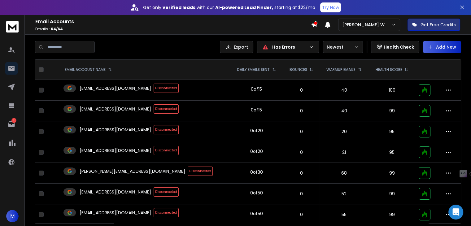
scroll to position [1133, 0]
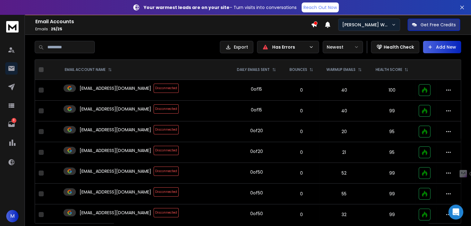
click at [361, 26] on p "[PERSON_NAME] Workspace" at bounding box center [366, 25] width 49 height 6
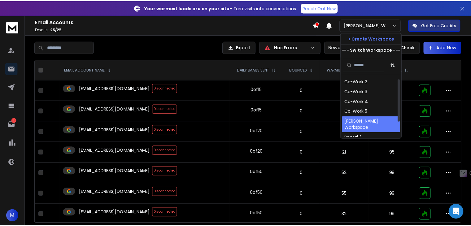
scroll to position [27, 0]
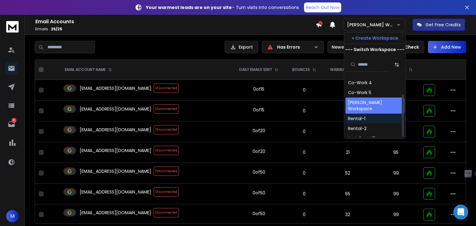
click at [365, 116] on div "Rental-1" at bounding box center [374, 119] width 59 height 10
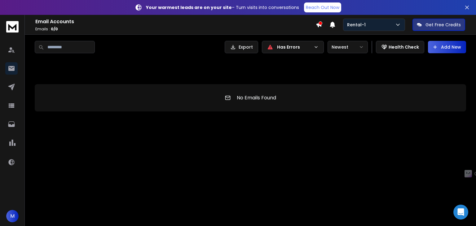
click at [370, 26] on div "Rental-1" at bounding box center [374, 25] width 54 height 6
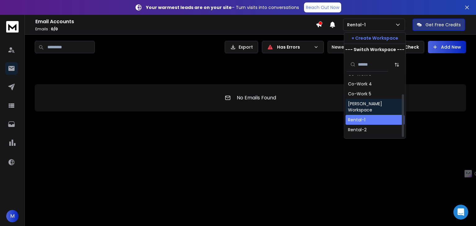
scroll to position [27, 0]
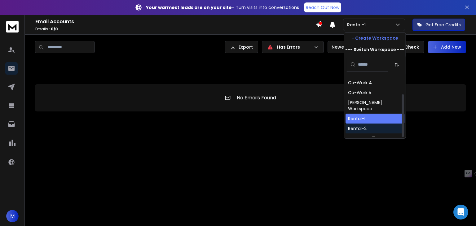
click at [367, 124] on div "Rental-2" at bounding box center [374, 129] width 59 height 10
